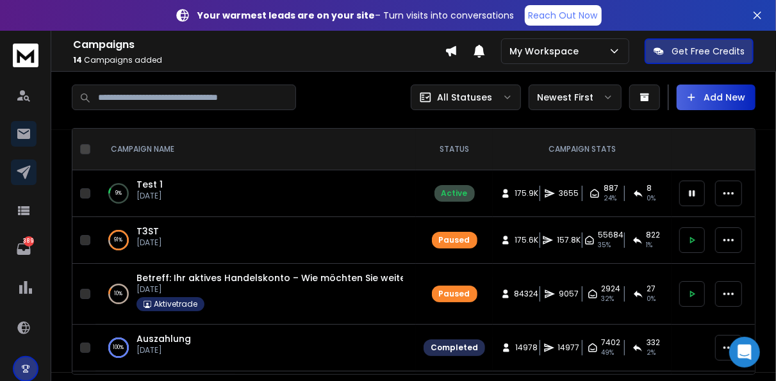
click at [29, 133] on icon at bounding box center [23, 134] width 13 height 10
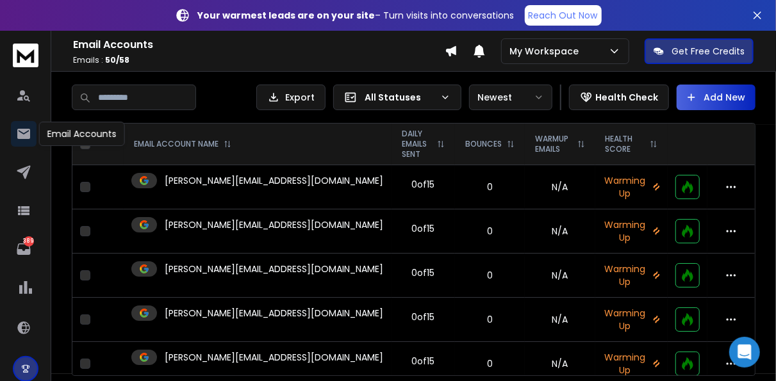
click at [87, 185] on button "button" at bounding box center [85, 187] width 10 height 10
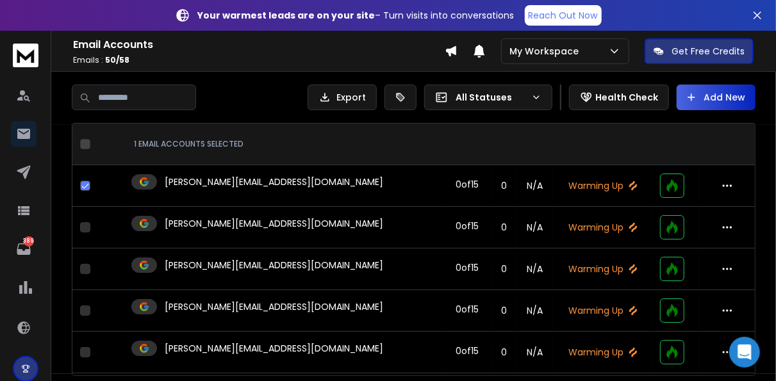
click at [88, 186] on button "button" at bounding box center [85, 186] width 10 height 10
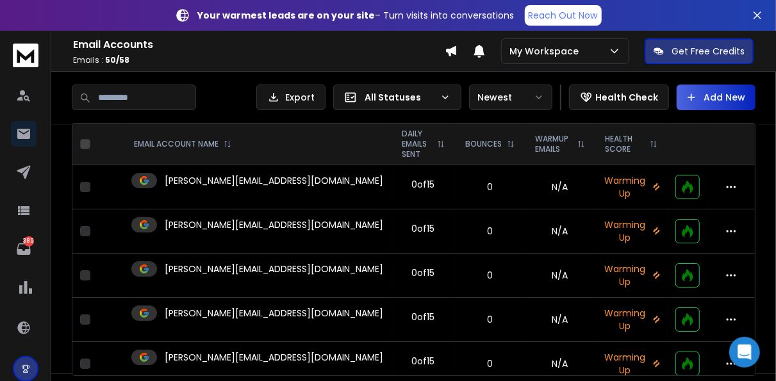
click at [87, 228] on button "button" at bounding box center [85, 231] width 10 height 10
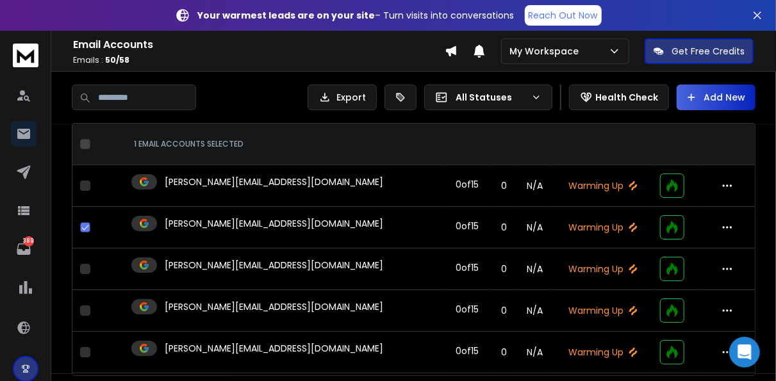
click at [90, 186] on button "button" at bounding box center [85, 186] width 10 height 10
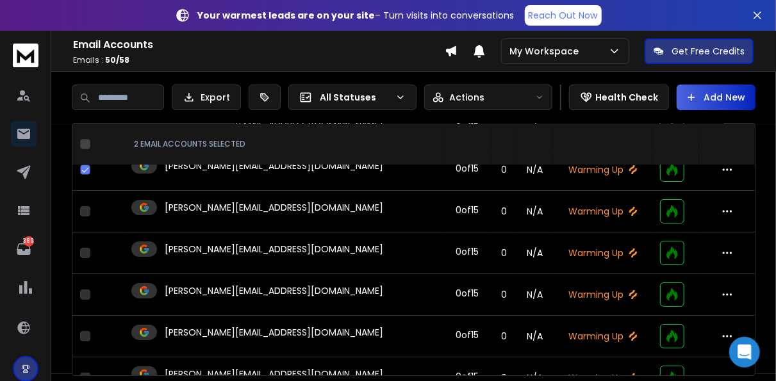
scroll to position [58, 0]
click at [82, 214] on button "button" at bounding box center [85, 211] width 10 height 10
click at [83, 253] on button "button" at bounding box center [85, 252] width 10 height 10
click at [87, 292] on button "button" at bounding box center [85, 294] width 10 height 10
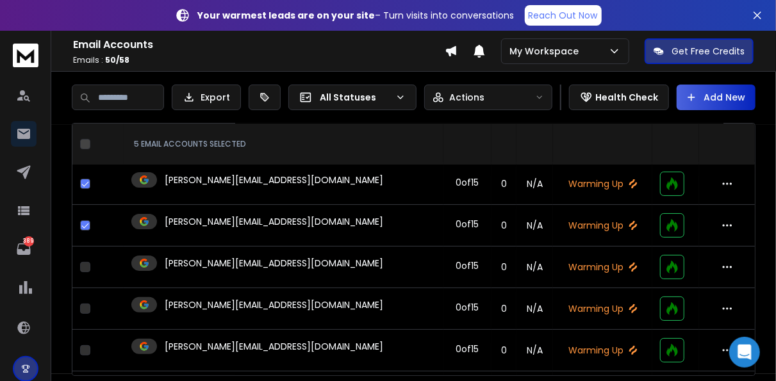
scroll to position [183, 0]
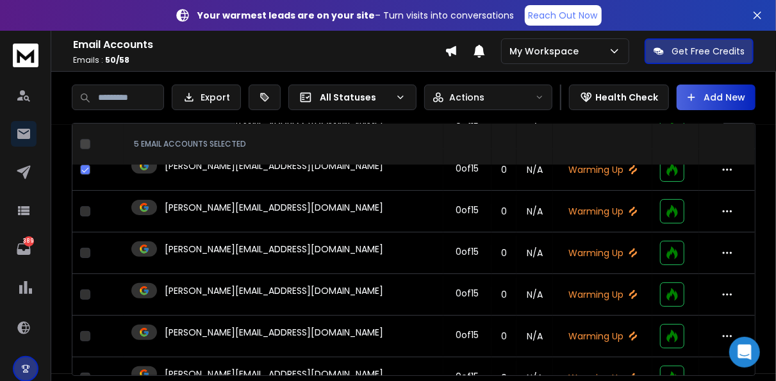
click at [87, 206] on button "button" at bounding box center [85, 211] width 10 height 10
click at [87, 249] on button "button" at bounding box center [85, 253] width 10 height 10
click at [85, 294] on button "button" at bounding box center [85, 294] width 10 height 10
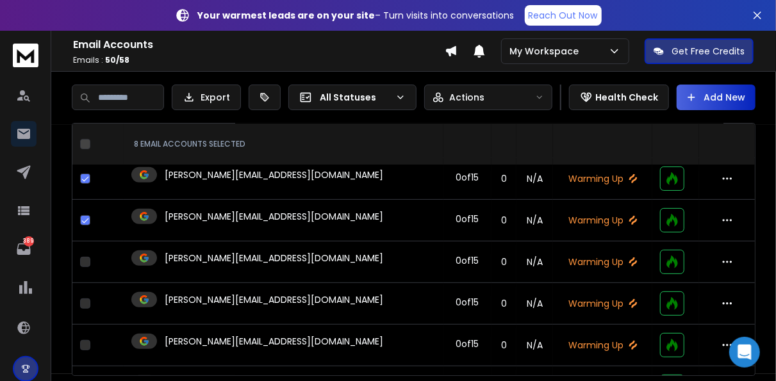
scroll to position [315, 0]
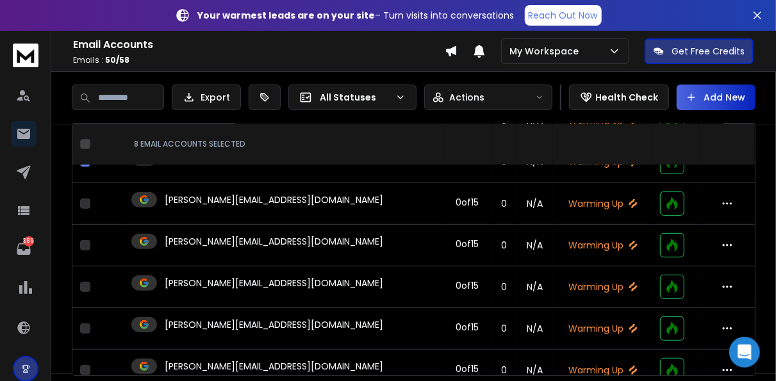
click at [87, 202] on button "button" at bounding box center [85, 204] width 10 height 10
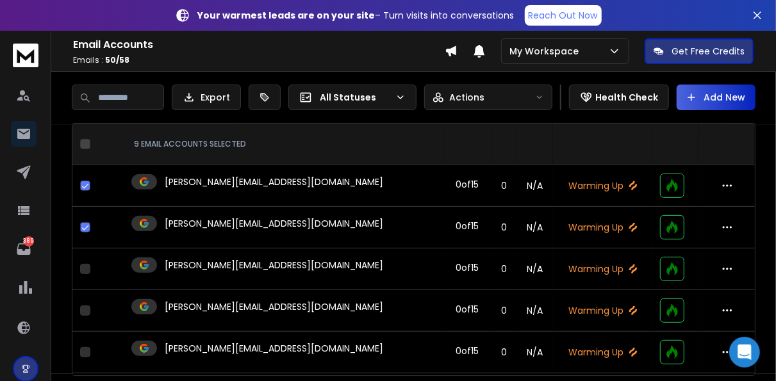
scroll to position [277, 0]
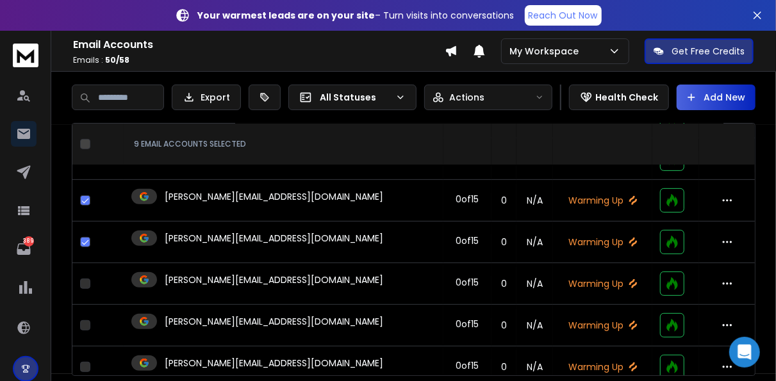
click at [85, 283] on button "button" at bounding box center [85, 284] width 10 height 10
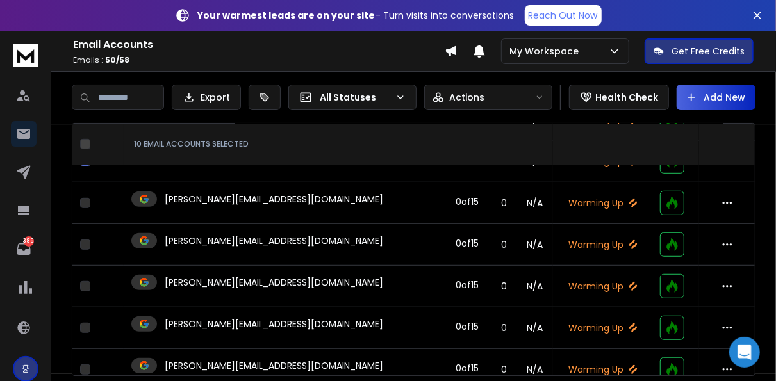
scroll to position [400, 0]
click at [92, 188] on td at bounding box center [97, 203] width 51 height 42
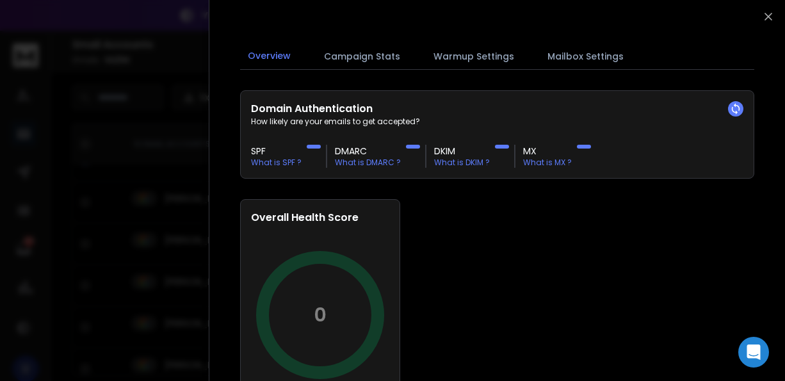
click at [79, 240] on div at bounding box center [392, 190] width 785 height 381
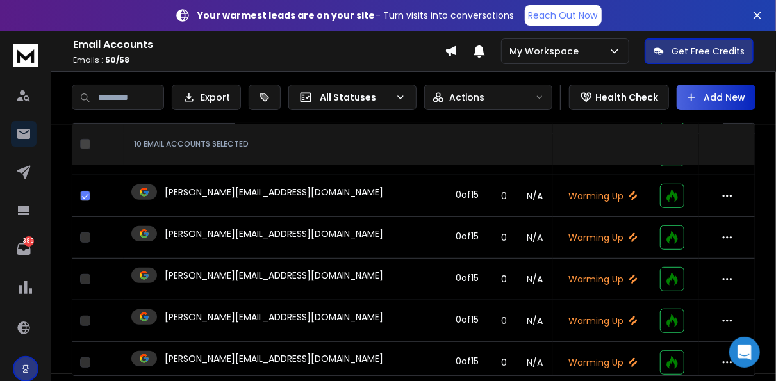
scroll to position [365, 0]
click at [83, 233] on button "button" at bounding box center [85, 237] width 10 height 10
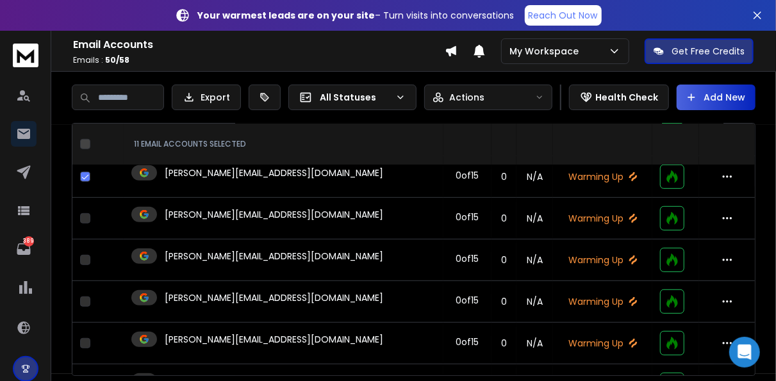
scroll to position [437, 0]
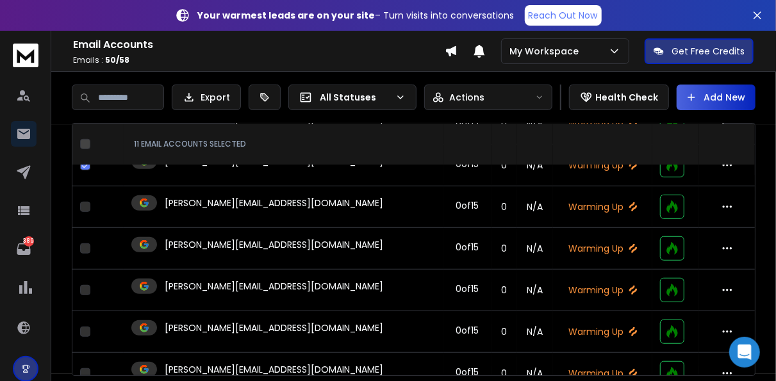
click at [82, 202] on button "button" at bounding box center [85, 207] width 10 height 10
click at [82, 243] on button "button" at bounding box center [85, 248] width 10 height 10
click at [86, 296] on td at bounding box center [97, 291] width 51 height 42
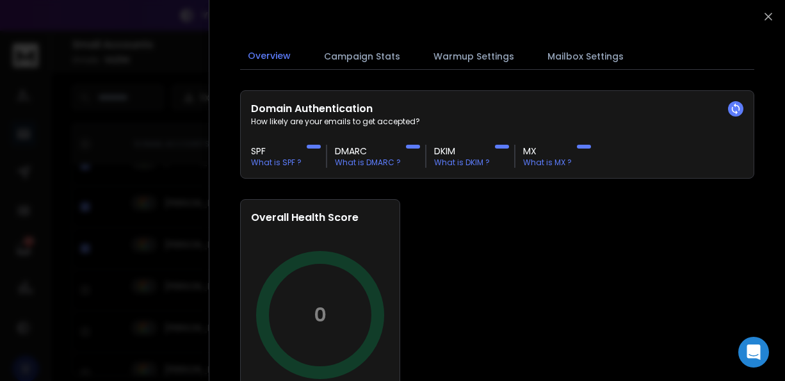
click at [89, 283] on div at bounding box center [392, 190] width 785 height 381
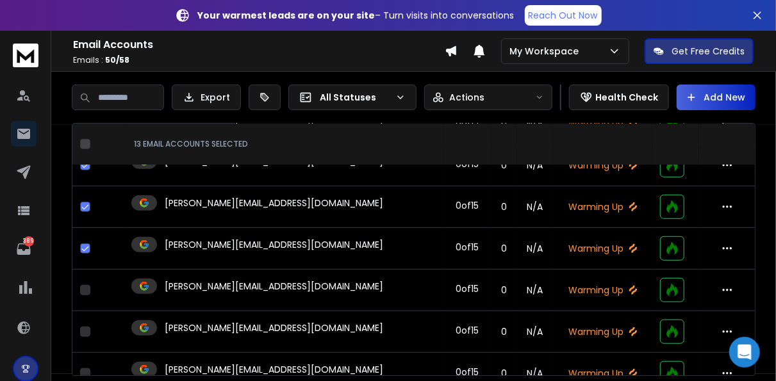
click at [83, 285] on button "button" at bounding box center [85, 290] width 10 height 10
click at [83, 337] on td at bounding box center [97, 332] width 51 height 42
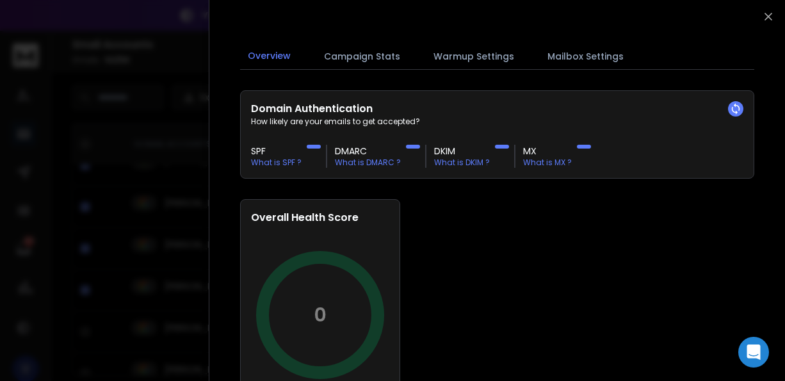
click at [83, 337] on div at bounding box center [392, 190] width 785 height 381
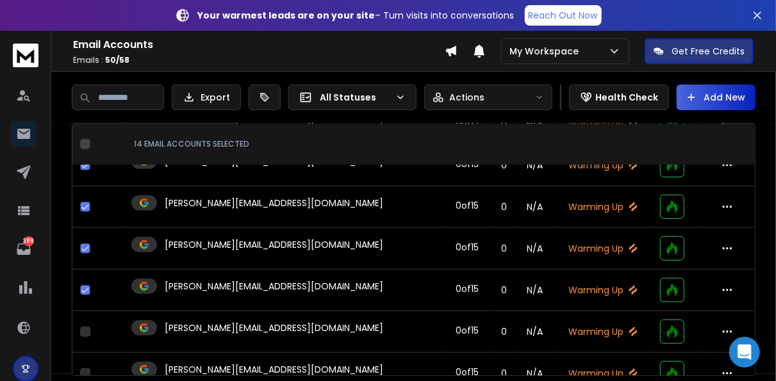
click at [84, 328] on button "button" at bounding box center [85, 332] width 10 height 10
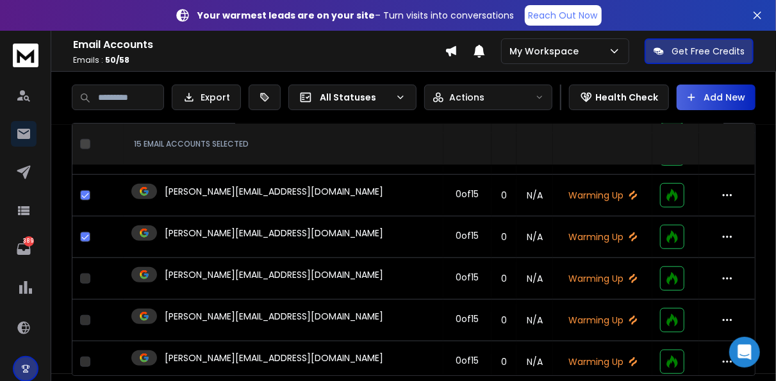
scroll to position [541, 0]
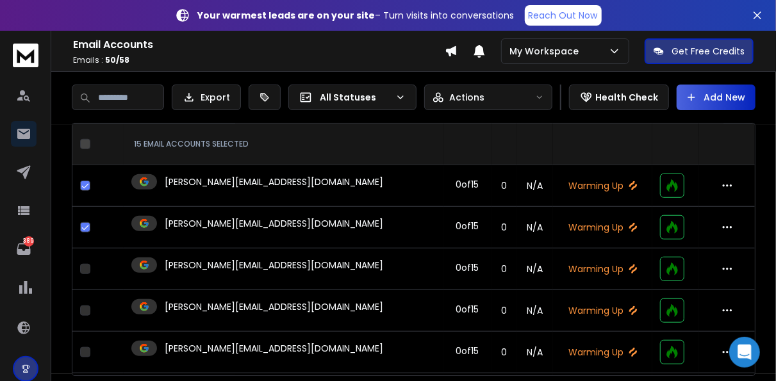
click at [79, 261] on td at bounding box center [97, 269] width 51 height 42
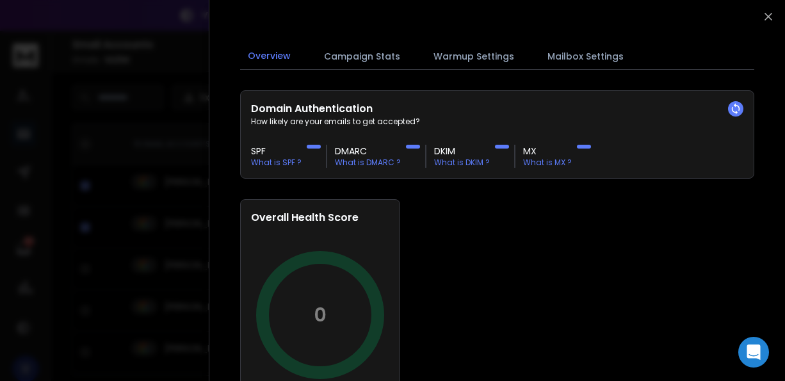
click at [79, 261] on div at bounding box center [392, 190] width 785 height 381
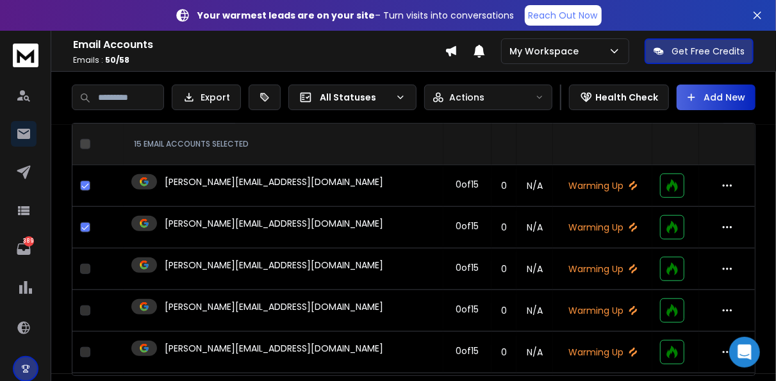
click at [86, 267] on button "button" at bounding box center [85, 269] width 10 height 10
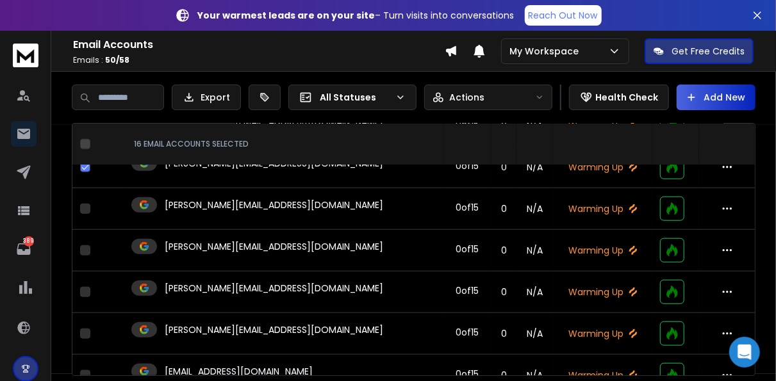
scroll to position [644, 0]
click at [81, 286] on button "button" at bounding box center [85, 291] width 10 height 10
click at [86, 246] on button "button" at bounding box center [85, 250] width 10 height 10
click at [85, 203] on button "button" at bounding box center [85, 208] width 10 height 10
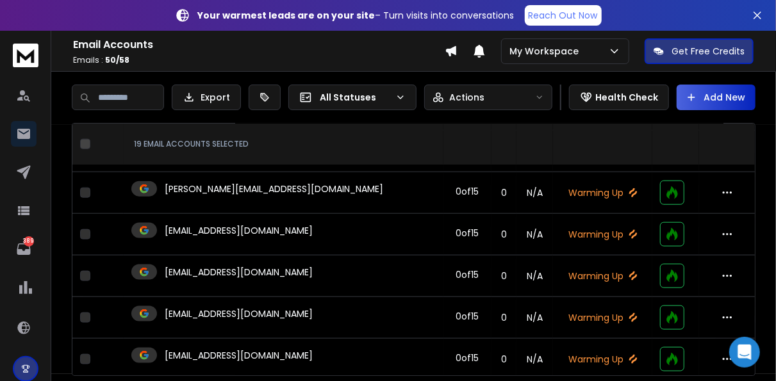
scroll to position [789, 0]
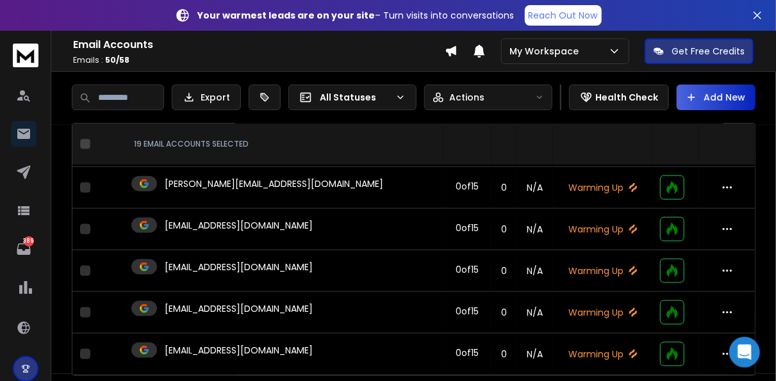
click at [83, 349] on button "button" at bounding box center [85, 354] width 10 height 10
click at [86, 307] on button "button" at bounding box center [85, 312] width 10 height 10
click at [86, 266] on button "button" at bounding box center [85, 271] width 10 height 10
click at [85, 224] on button "button" at bounding box center [85, 229] width 10 height 10
click at [81, 183] on button "button" at bounding box center [85, 188] width 10 height 10
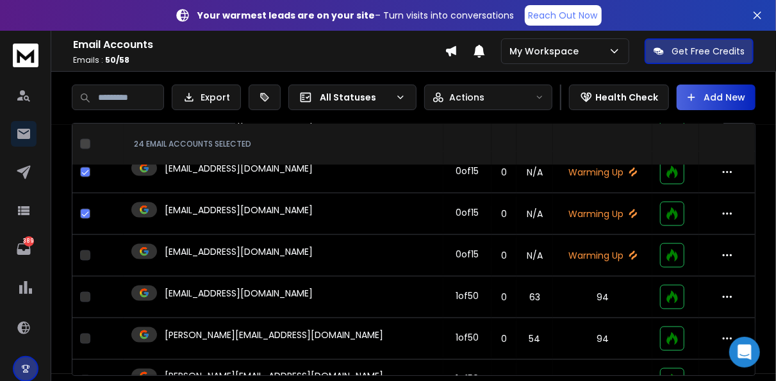
scroll to position [931, 0]
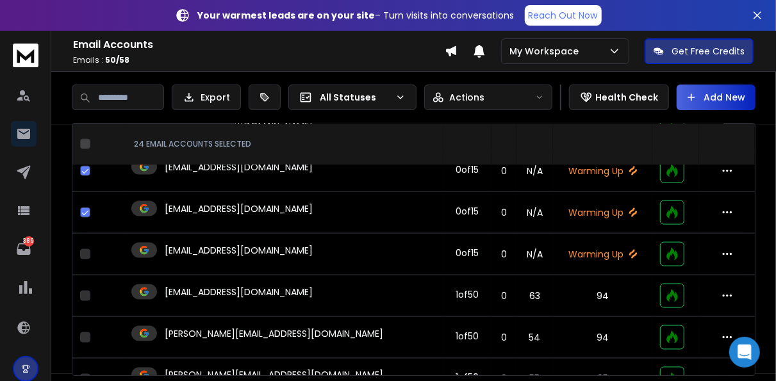
click at [90, 249] on button "button" at bounding box center [85, 254] width 10 height 10
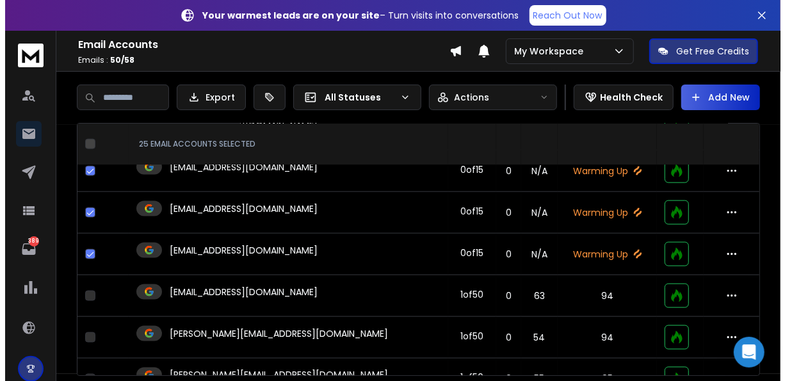
scroll to position [932, 0]
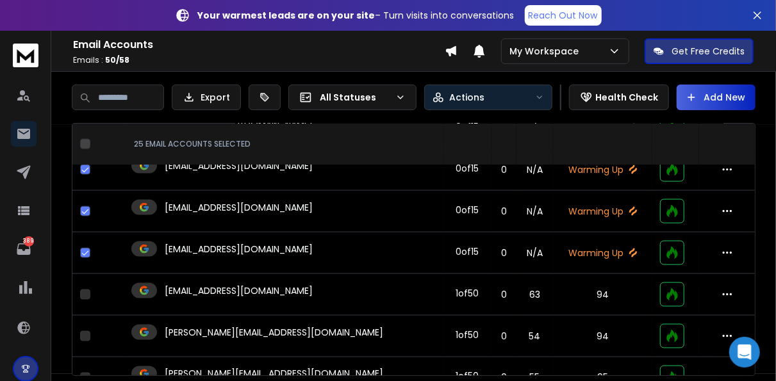
click at [500, 95] on div "Actions" at bounding box center [480, 97] width 97 height 13
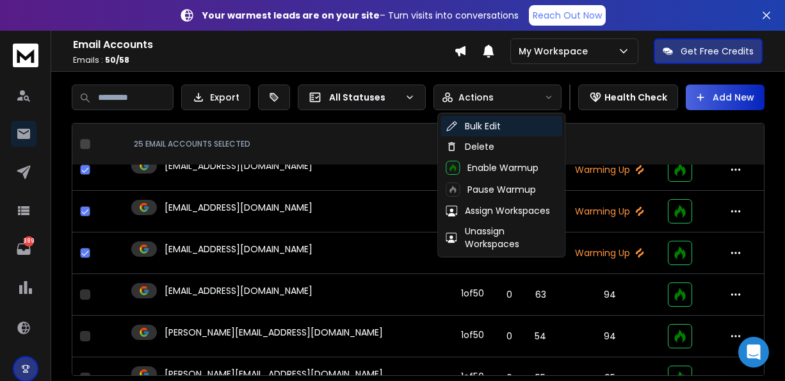
click at [474, 131] on div "Bulk Edit" at bounding box center [473, 126] width 55 height 13
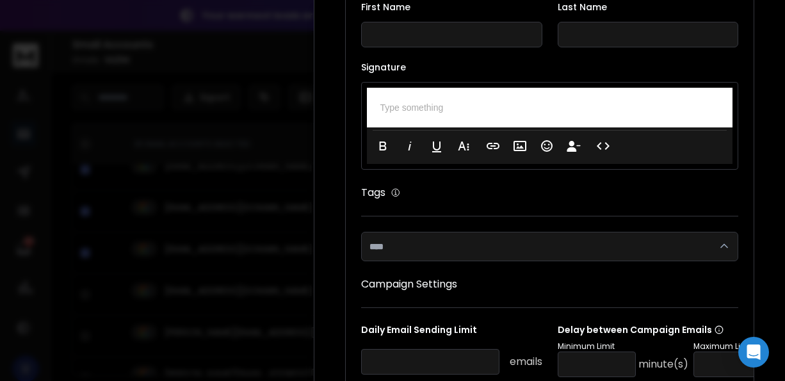
scroll to position [131, 0]
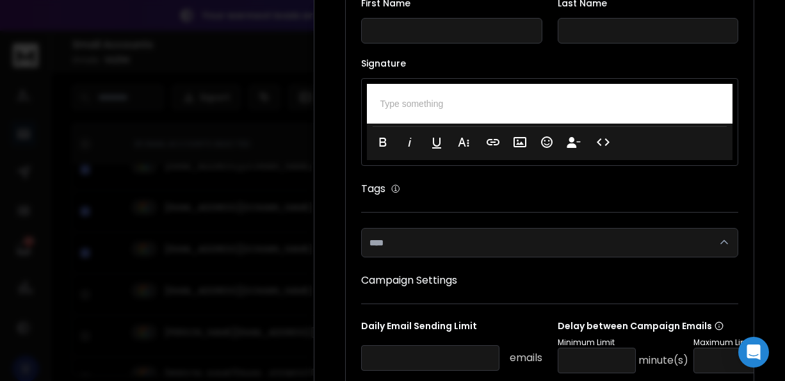
click at [430, 366] on input "number" at bounding box center [430, 358] width 138 height 26
type input "**"
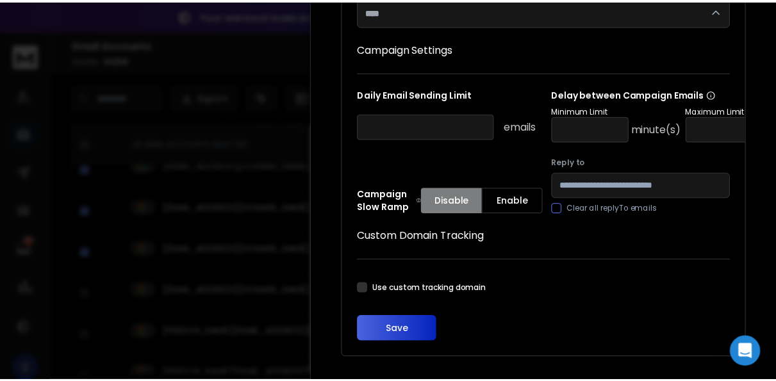
scroll to position [383, 0]
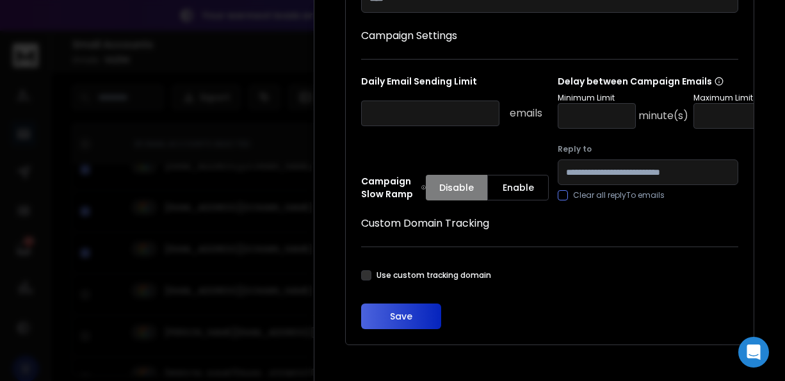
click at [424, 318] on button "Save" at bounding box center [401, 317] width 80 height 26
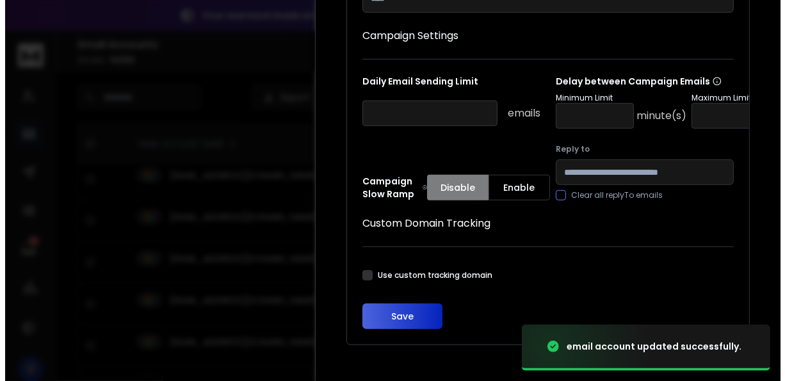
scroll to position [934, 0]
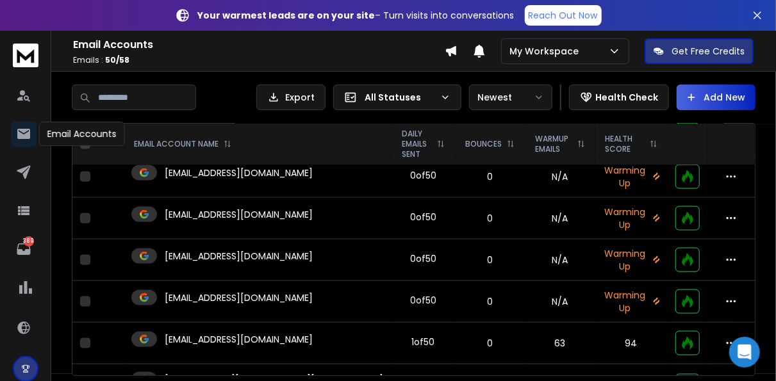
click at [17, 138] on icon at bounding box center [23, 133] width 15 height 15
click at [17, 181] on link at bounding box center [24, 172] width 26 height 26
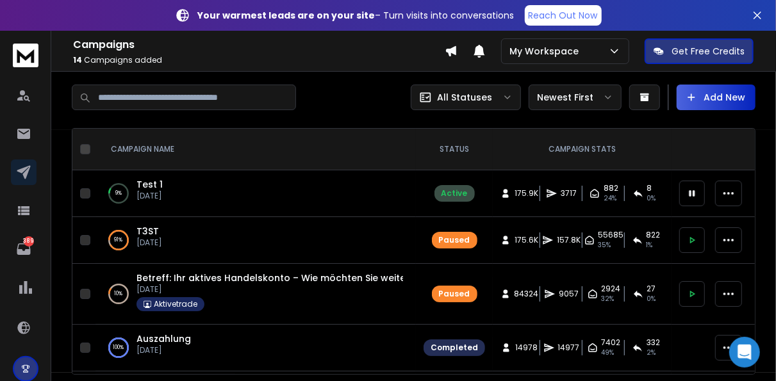
click at [163, 192] on p "[DATE]" at bounding box center [149, 196] width 26 height 10
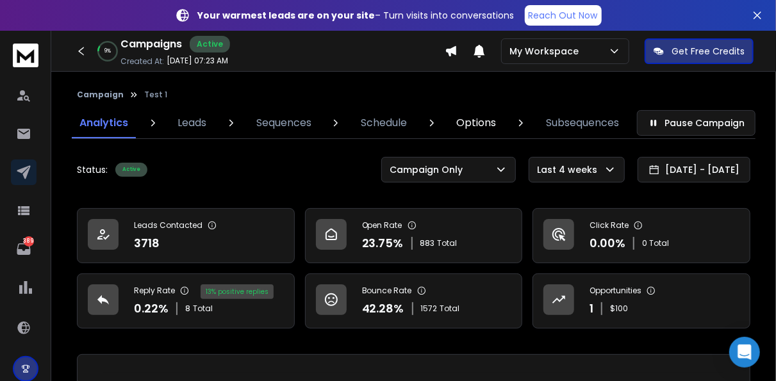
click at [493, 117] on p "Options" at bounding box center [477, 122] width 40 height 15
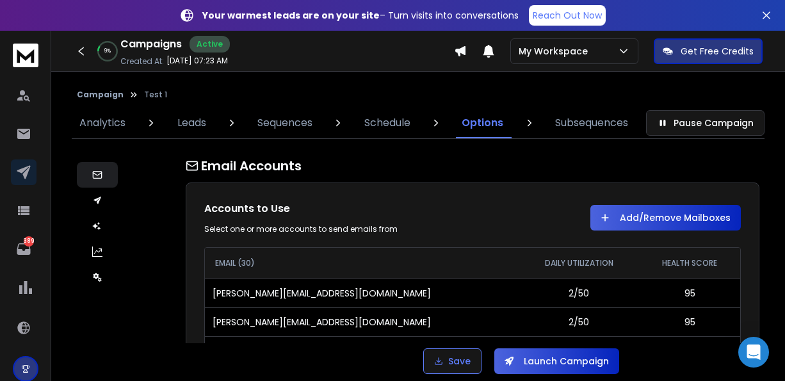
click at [631, 213] on button "Add/Remove Mailboxes" at bounding box center [665, 218] width 151 height 26
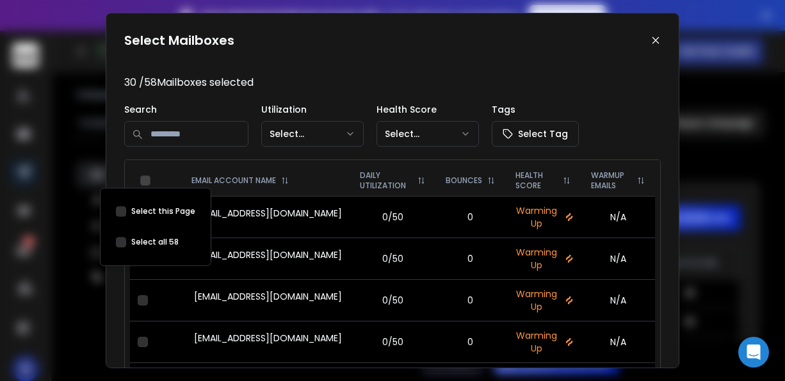
click at [143, 176] on button "Select this Page" at bounding box center [145, 180] width 10 height 10
click at [145, 245] on label "Select all 58" at bounding box center [154, 242] width 47 height 10
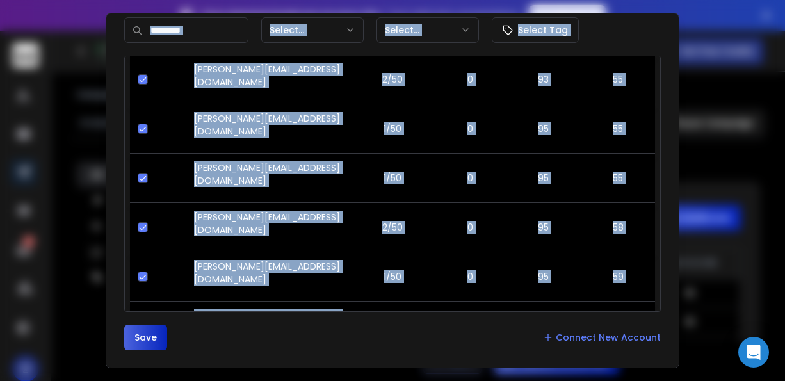
scroll to position [2219, 0]
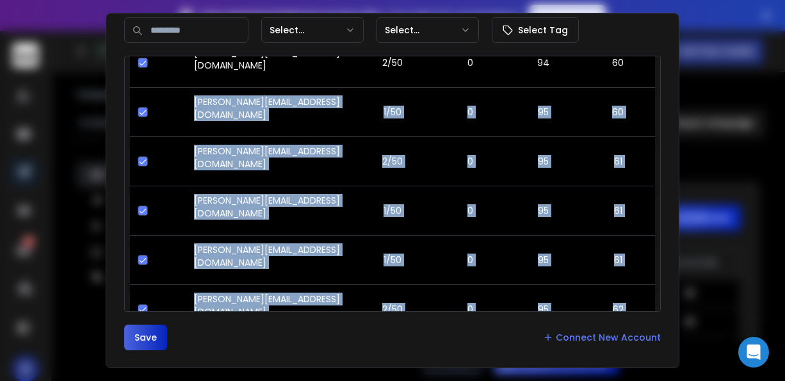
drag, startPoint x: 184, startPoint y: 278, endPoint x: 343, endPoint y: 268, distance: 159.1
click at [158, 333] on button "Save" at bounding box center [145, 338] width 43 height 26
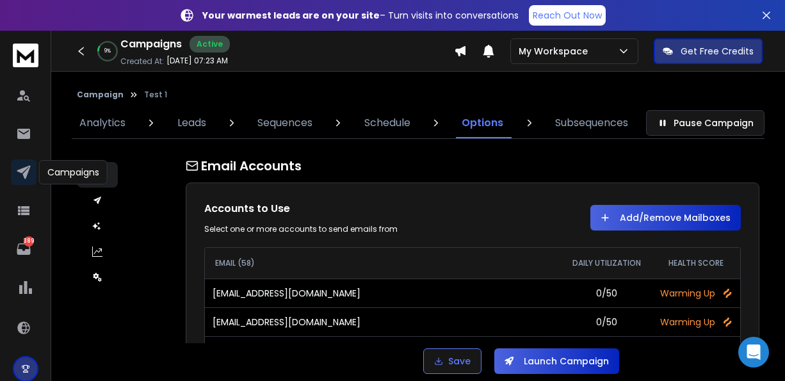
click at [28, 166] on icon at bounding box center [23, 171] width 13 height 13
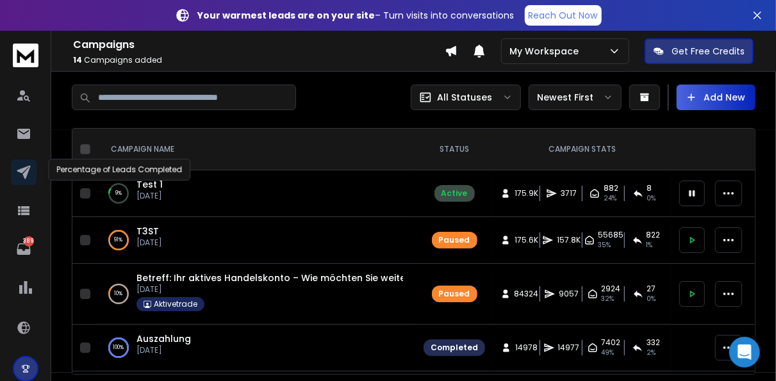
click at [125, 186] on div "9 %" at bounding box center [118, 193] width 20 height 20
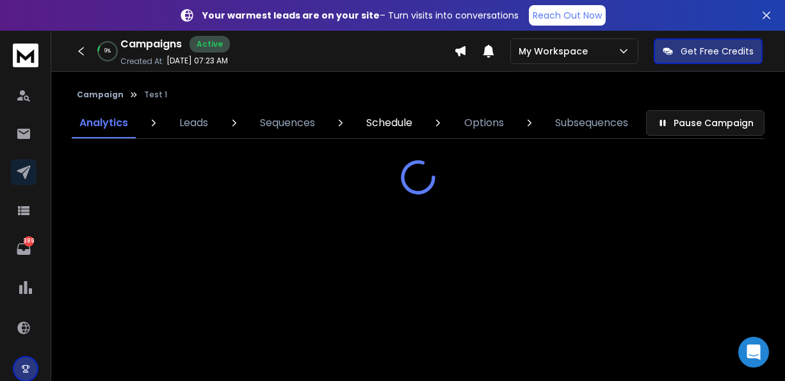
click at [403, 123] on p "Schedule" at bounding box center [389, 122] width 46 height 15
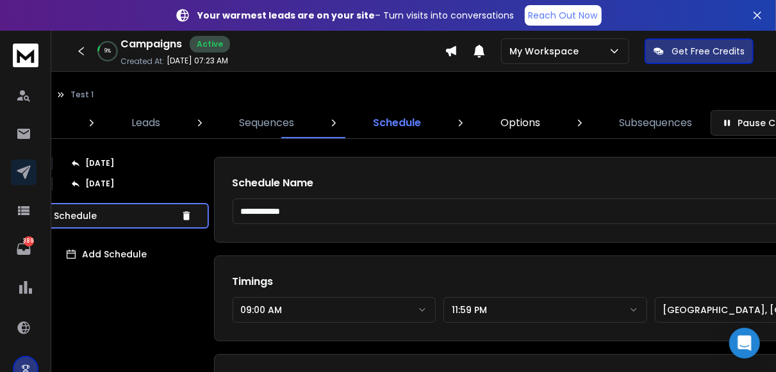
click at [493, 133] on link "Options" at bounding box center [520, 123] width 55 height 31
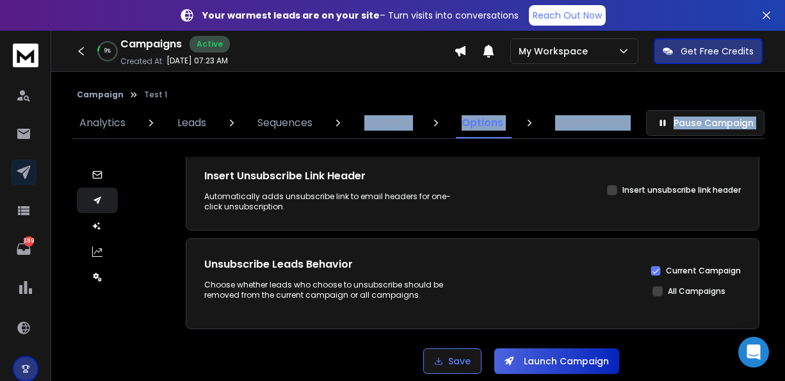
scroll to position [992, 0]
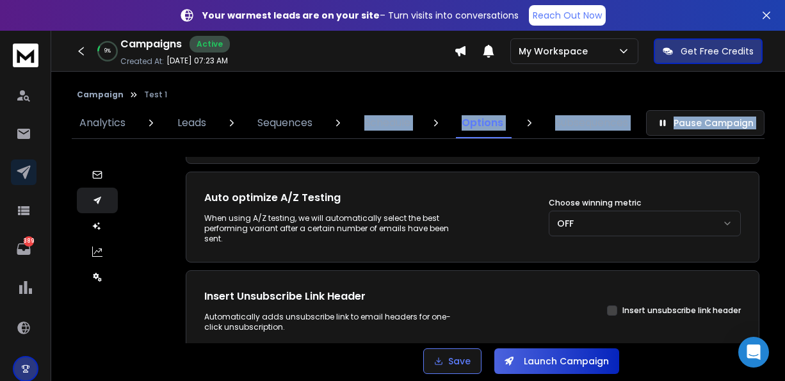
drag, startPoint x: 221, startPoint y: 206, endPoint x: 334, endPoint y: 135, distance: 133.8
click at [334, 136] on div "Campaign Test 1 Analytics Leads Sequences Schedule Options Subsequences Pause C…" at bounding box center [418, 123] width 693 height 77
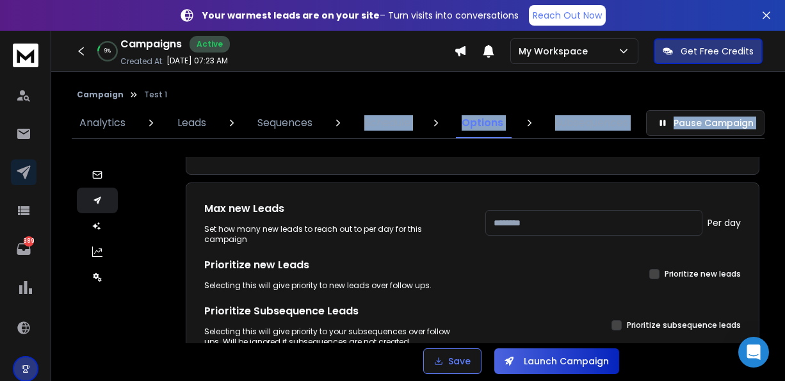
scroll to position [767, 0]
click at [598, 227] on input "***" at bounding box center [593, 224] width 217 height 26
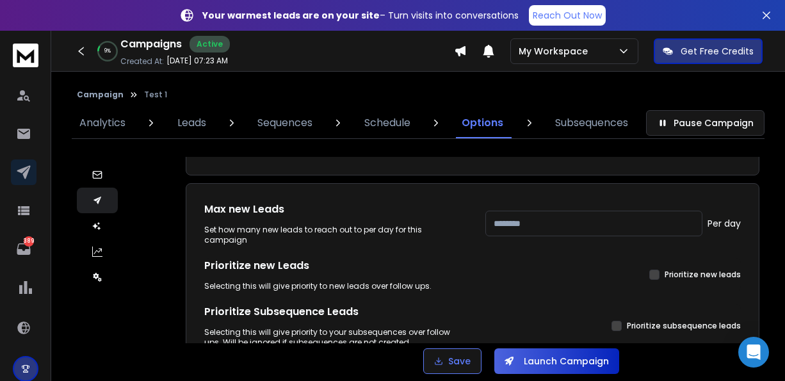
type input "*"
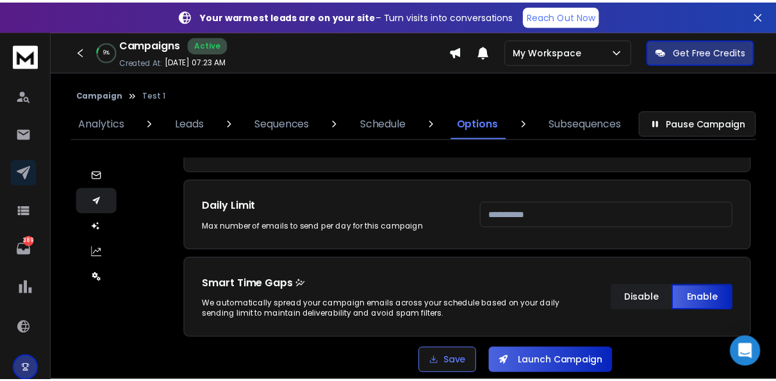
scroll to position [602, 0]
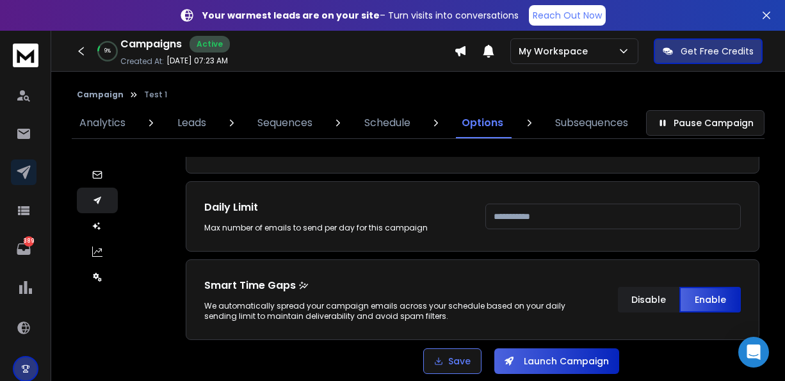
type input "***"
click at [530, 227] on input "***" at bounding box center [613, 217] width 256 height 26
click at [538, 220] on input "***" at bounding box center [613, 217] width 256 height 26
type input "*"
type input "***"
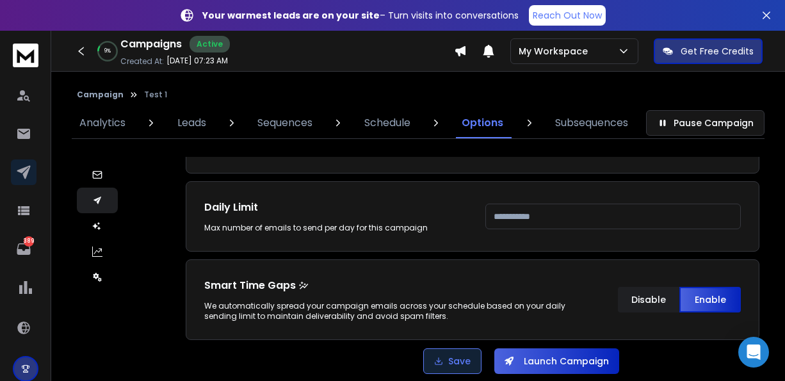
click at [457, 372] on button "Save" at bounding box center [452, 361] width 58 height 26
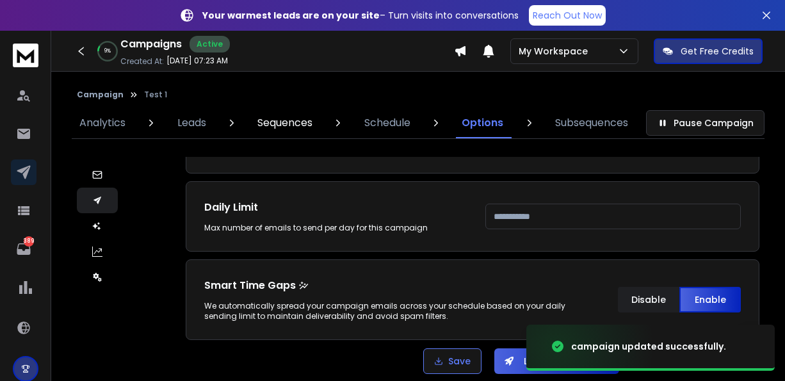
click at [313, 129] on p "Sequences" at bounding box center [284, 122] width 55 height 15
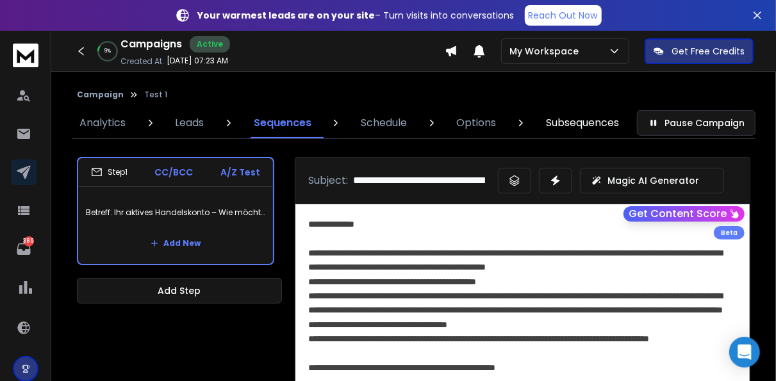
click at [594, 133] on link "Subsequences" at bounding box center [582, 123] width 88 height 31
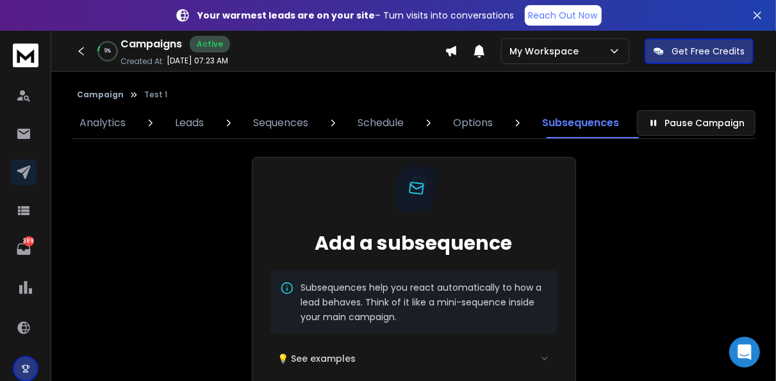
click at [31, 161] on link at bounding box center [24, 172] width 26 height 26
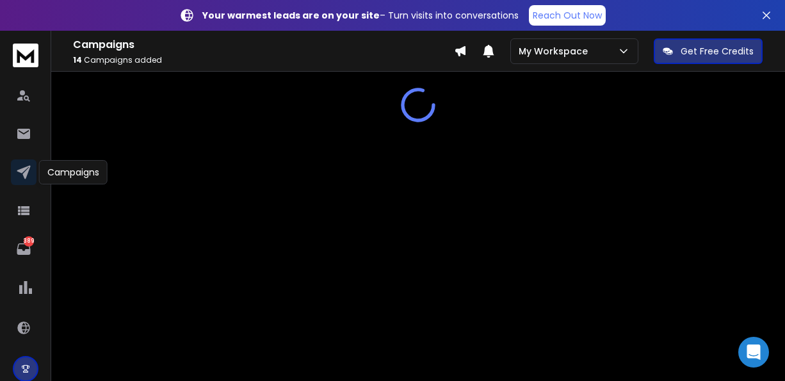
click at [22, 176] on icon at bounding box center [23, 172] width 15 height 15
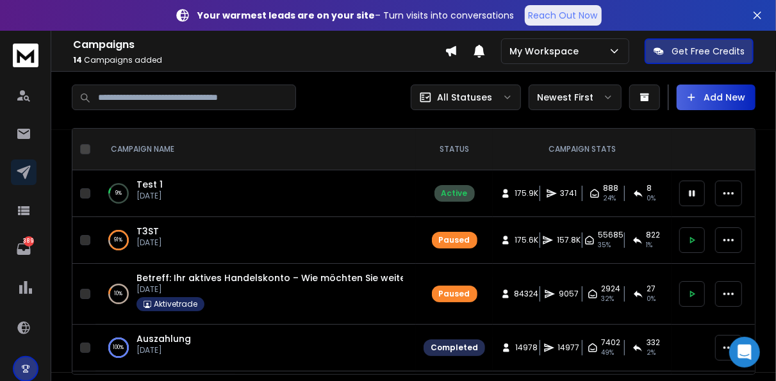
click at [551, 19] on p "Reach Out Now" at bounding box center [562, 15] width 69 height 13
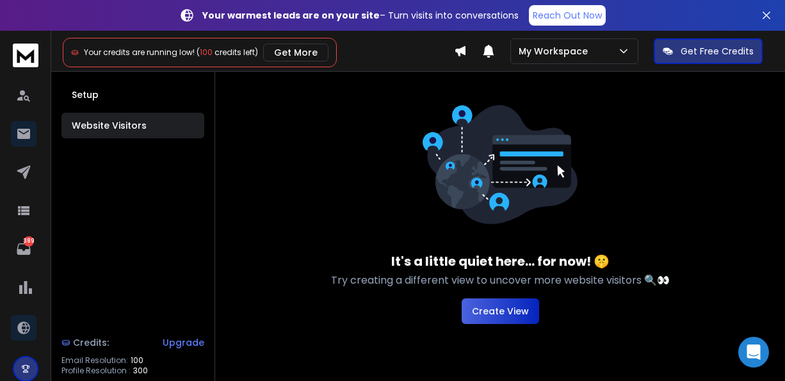
click at [21, 130] on icon at bounding box center [23, 134] width 13 height 10
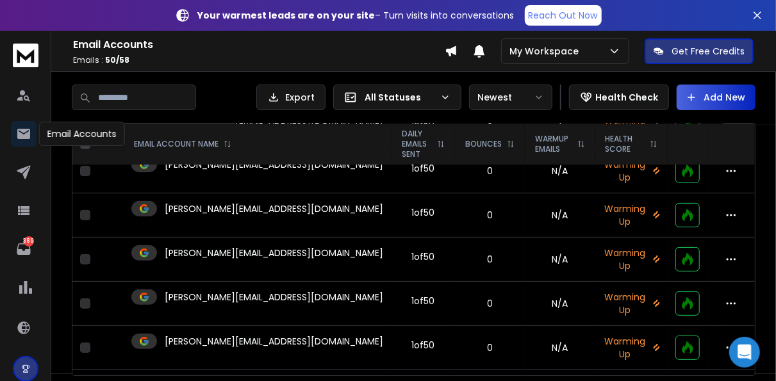
scroll to position [263, 0]
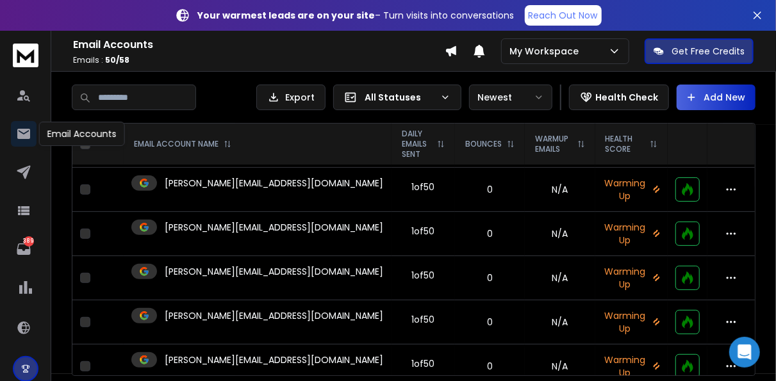
click at [757, 18] on icon at bounding box center [757, 16] width 12 height 12
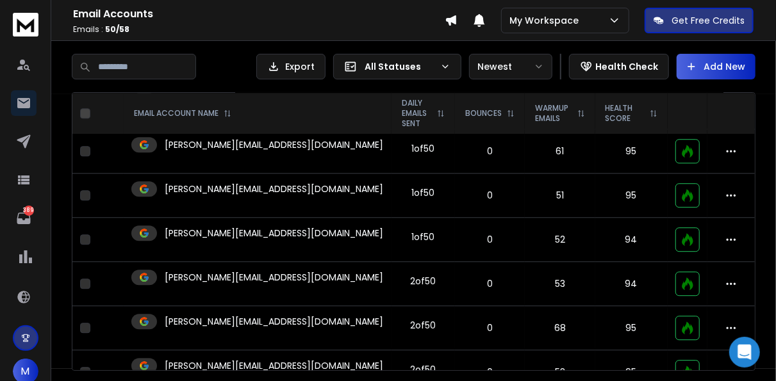
scroll to position [1672, 0]
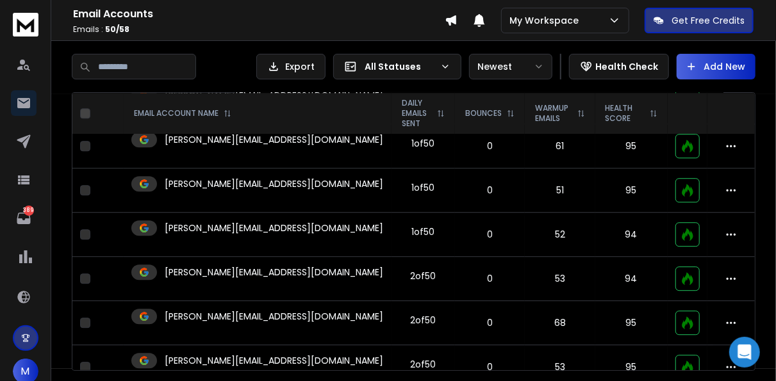
click at [31, 108] on link at bounding box center [24, 103] width 26 height 26
click at [23, 140] on icon at bounding box center [23, 140] width 13 height 13
